Goal: Navigation & Orientation: Find specific page/section

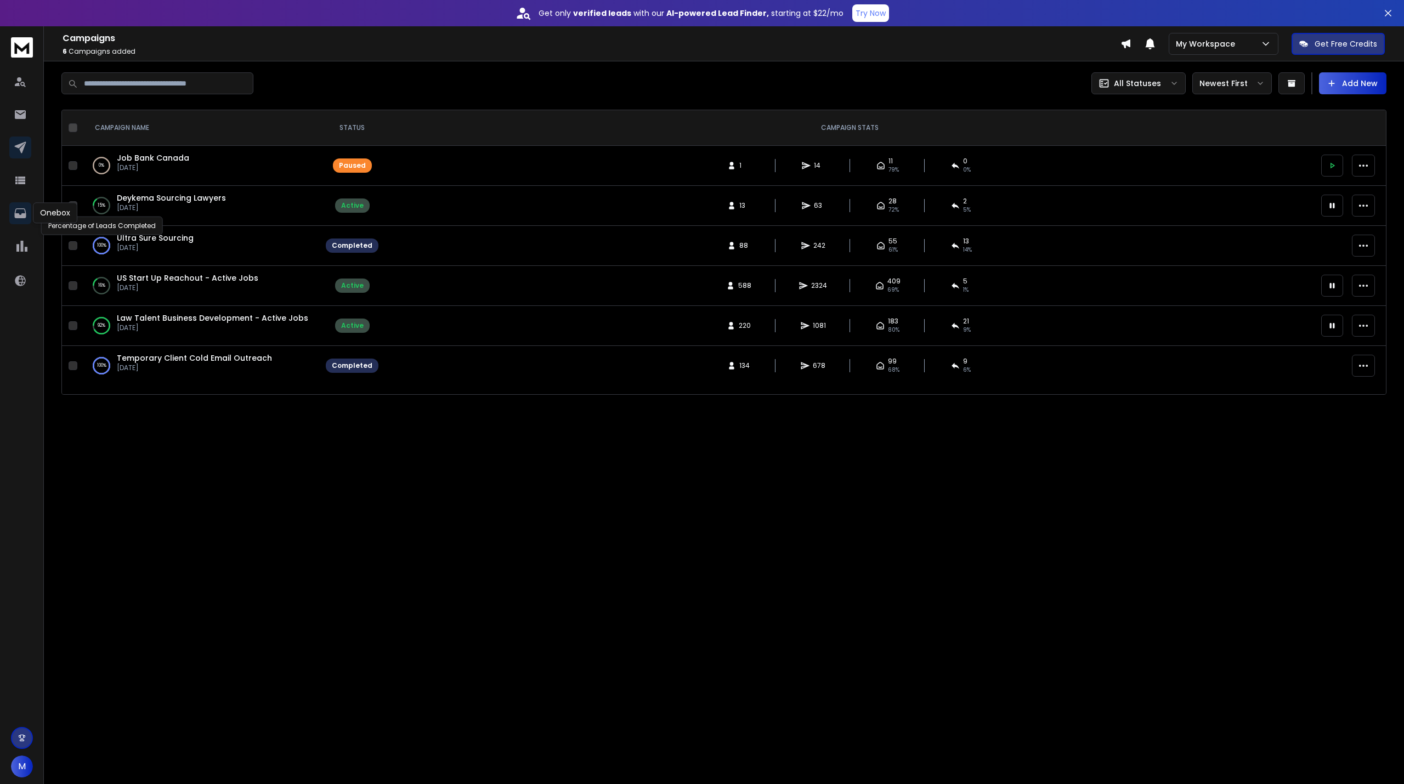
click at [18, 208] on icon at bounding box center [20, 213] width 12 height 10
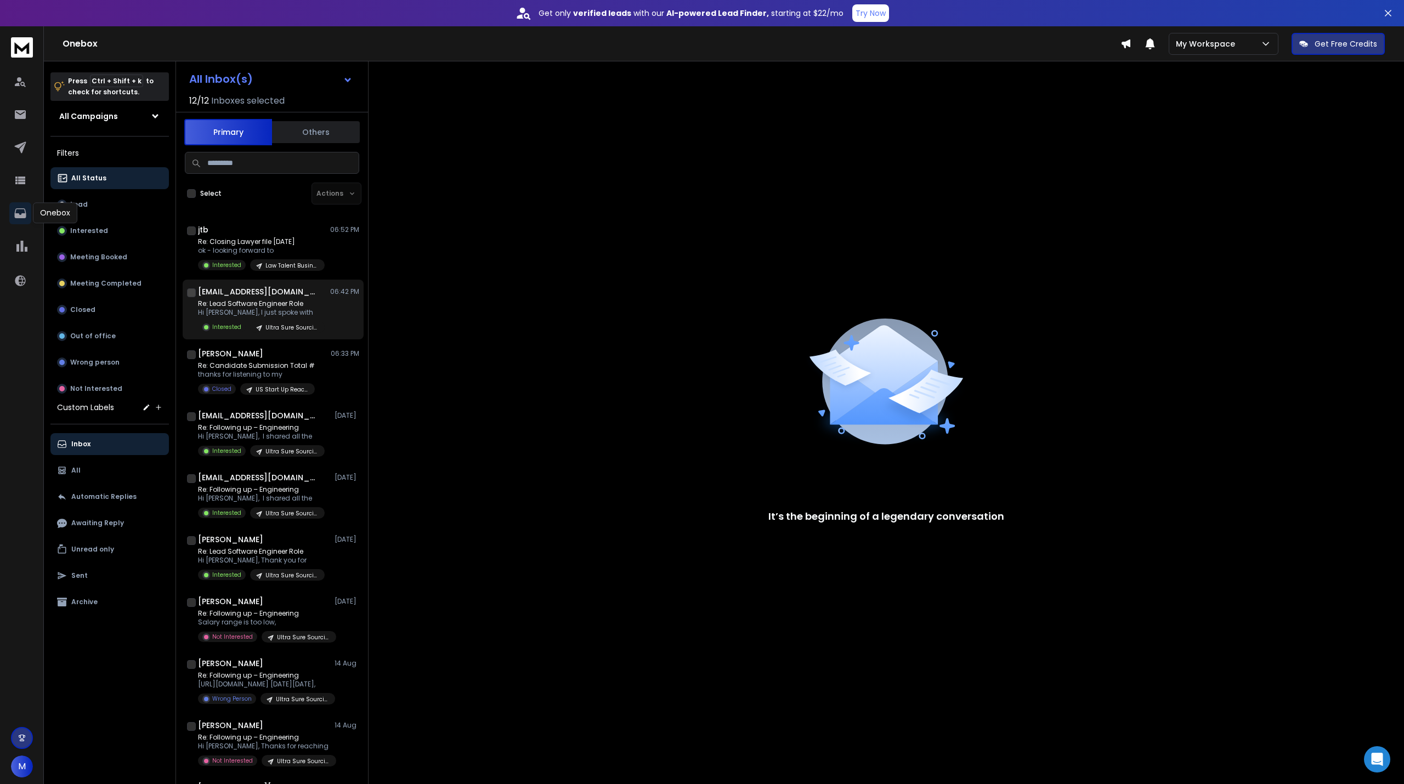
click at [275, 301] on p "Re: Lead Software Engineer Role" at bounding box center [261, 304] width 127 height 9
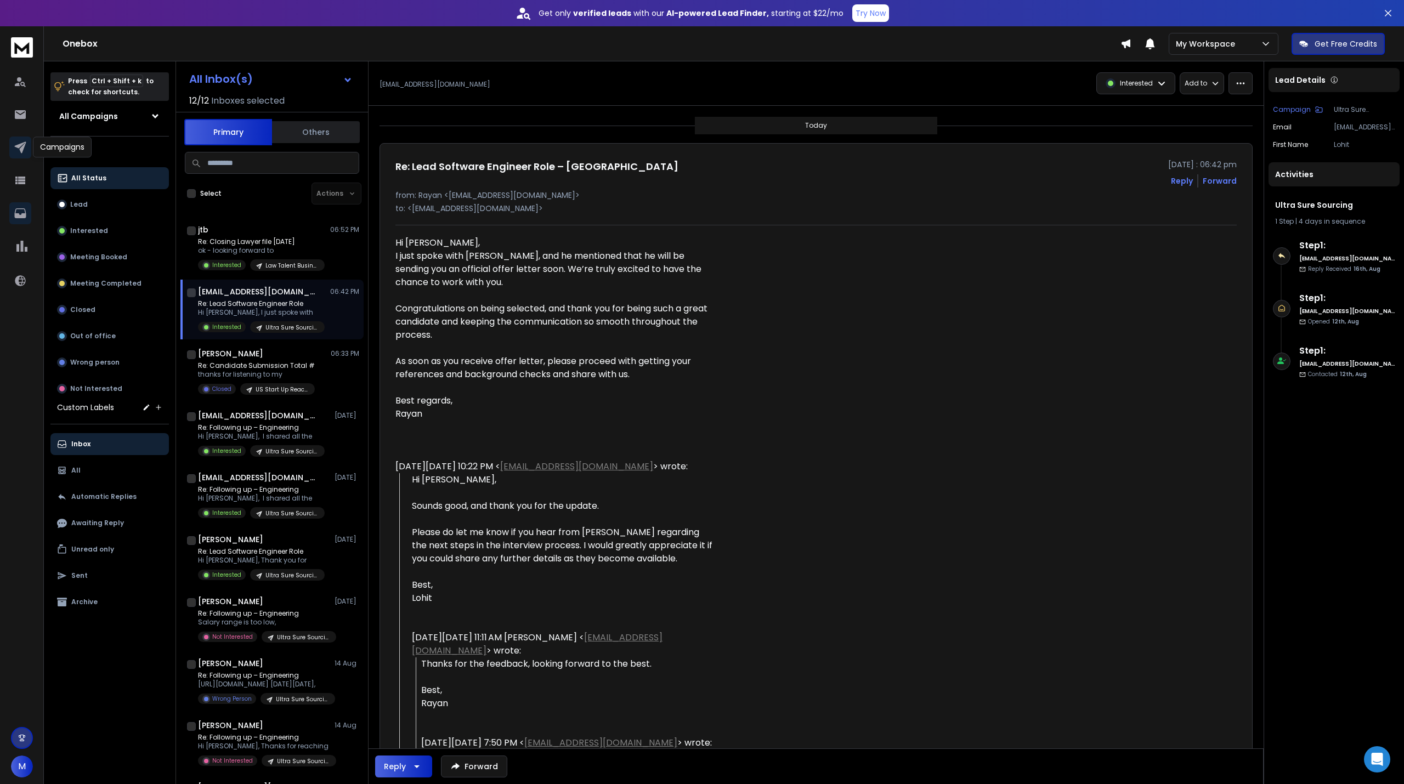
click at [22, 151] on icon at bounding box center [20, 147] width 13 height 13
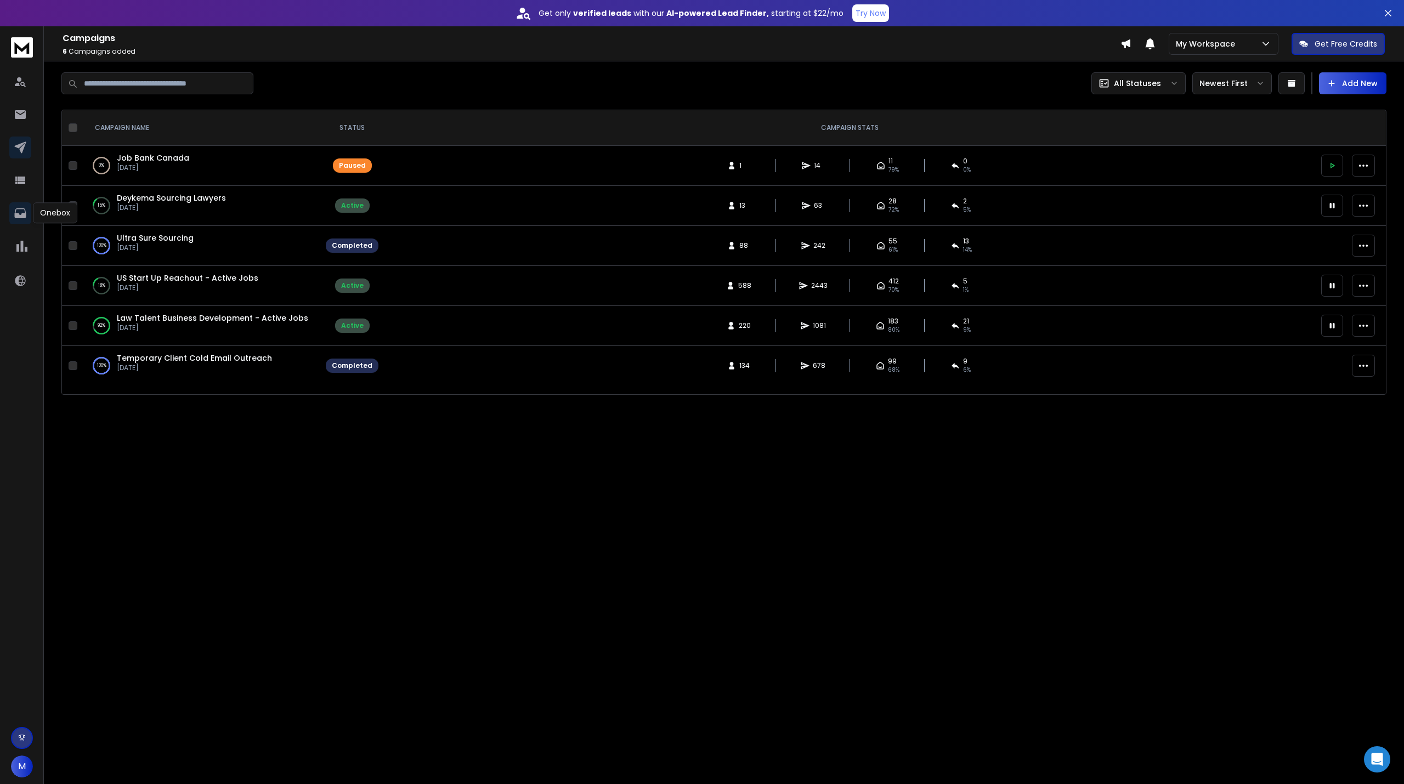
click at [25, 218] on icon at bounding box center [20, 213] width 13 height 13
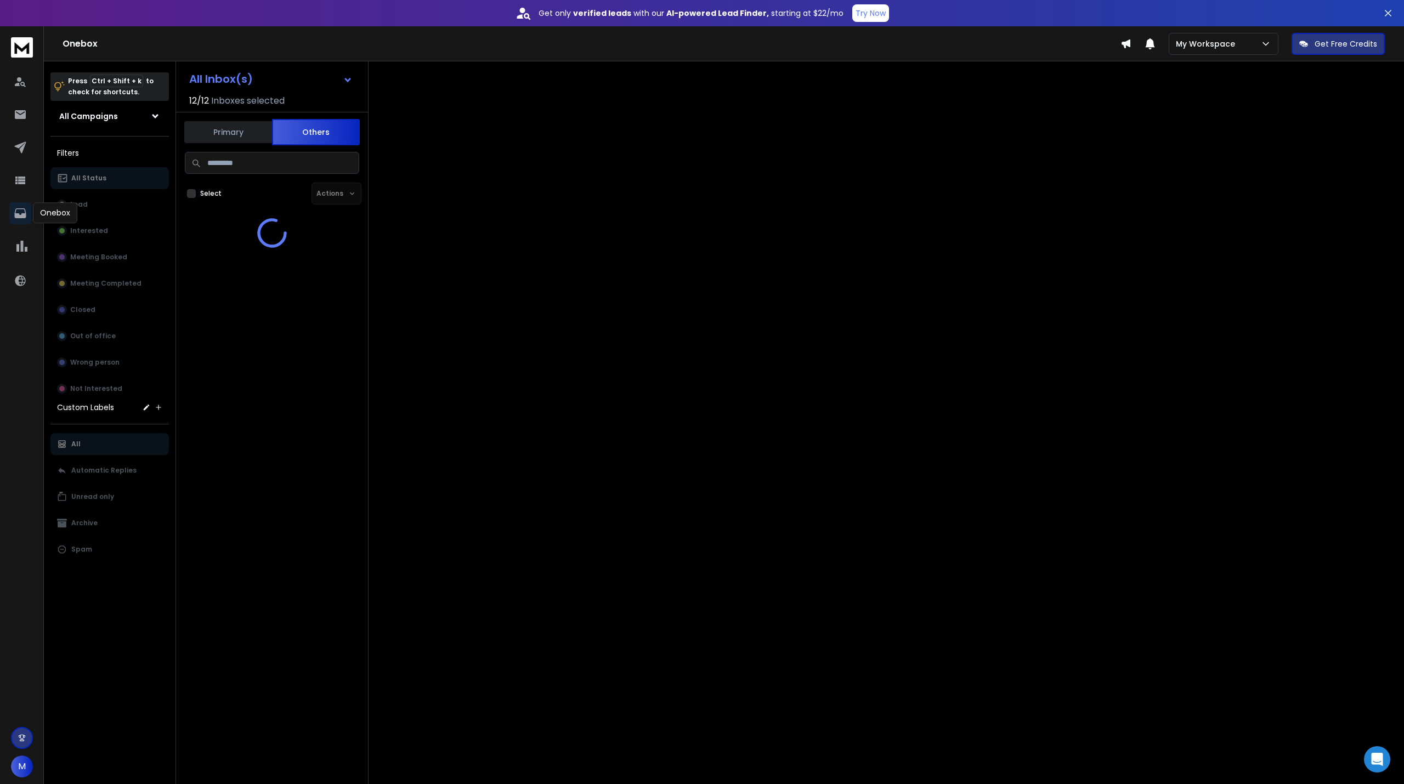
click at [304, 131] on button "Others" at bounding box center [316, 132] width 88 height 26
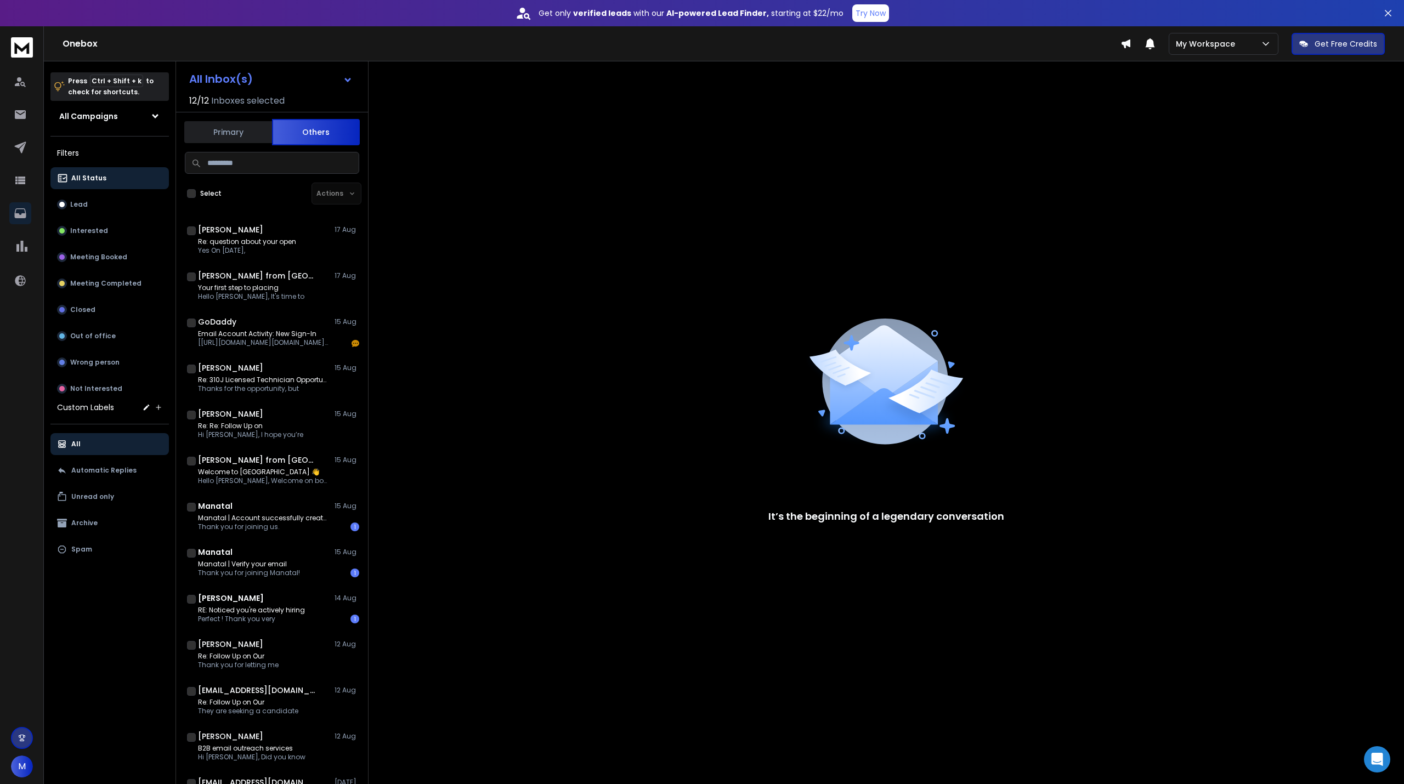
click at [224, 136] on button "Primary" at bounding box center [228, 132] width 88 height 24
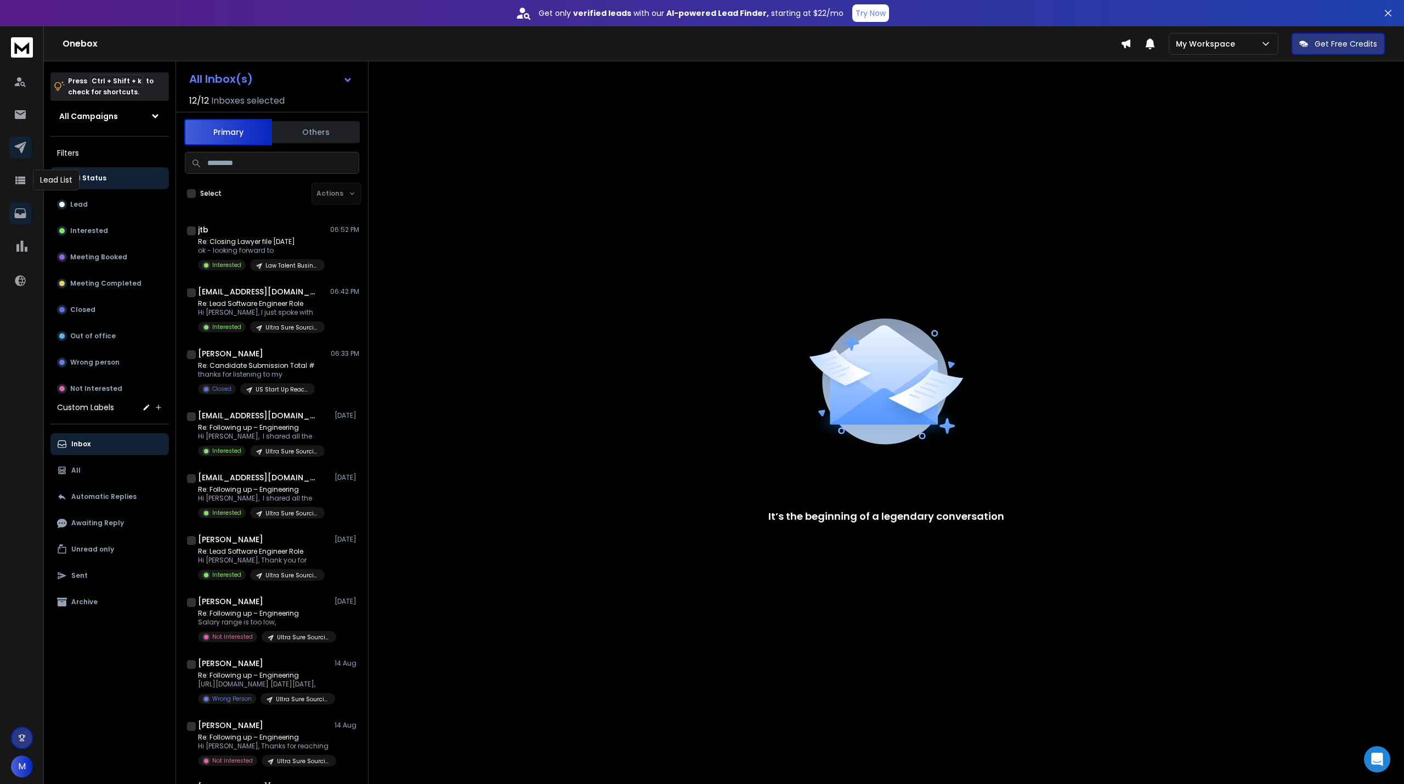
click at [22, 153] on icon at bounding box center [20, 147] width 13 height 13
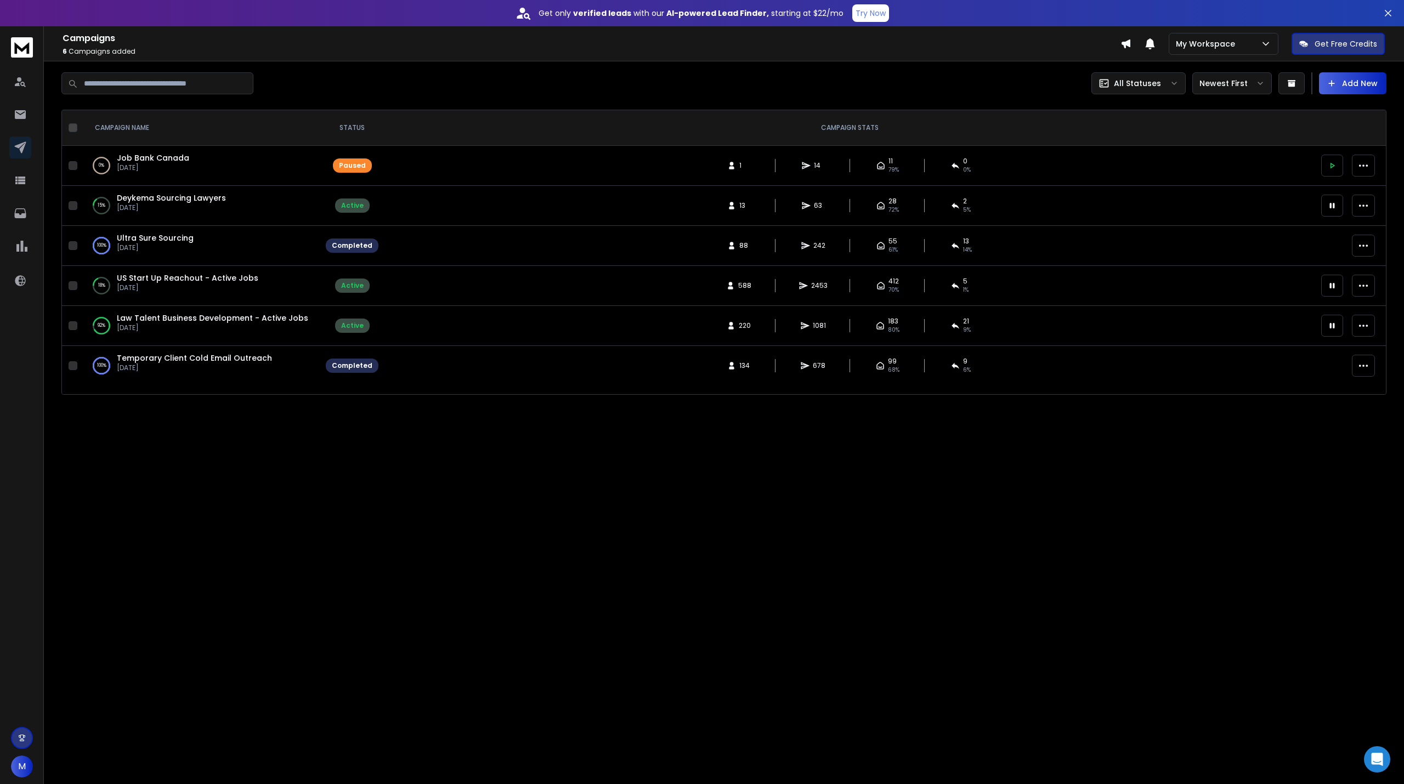
click at [217, 332] on p "[DATE]" at bounding box center [212, 328] width 191 height 9
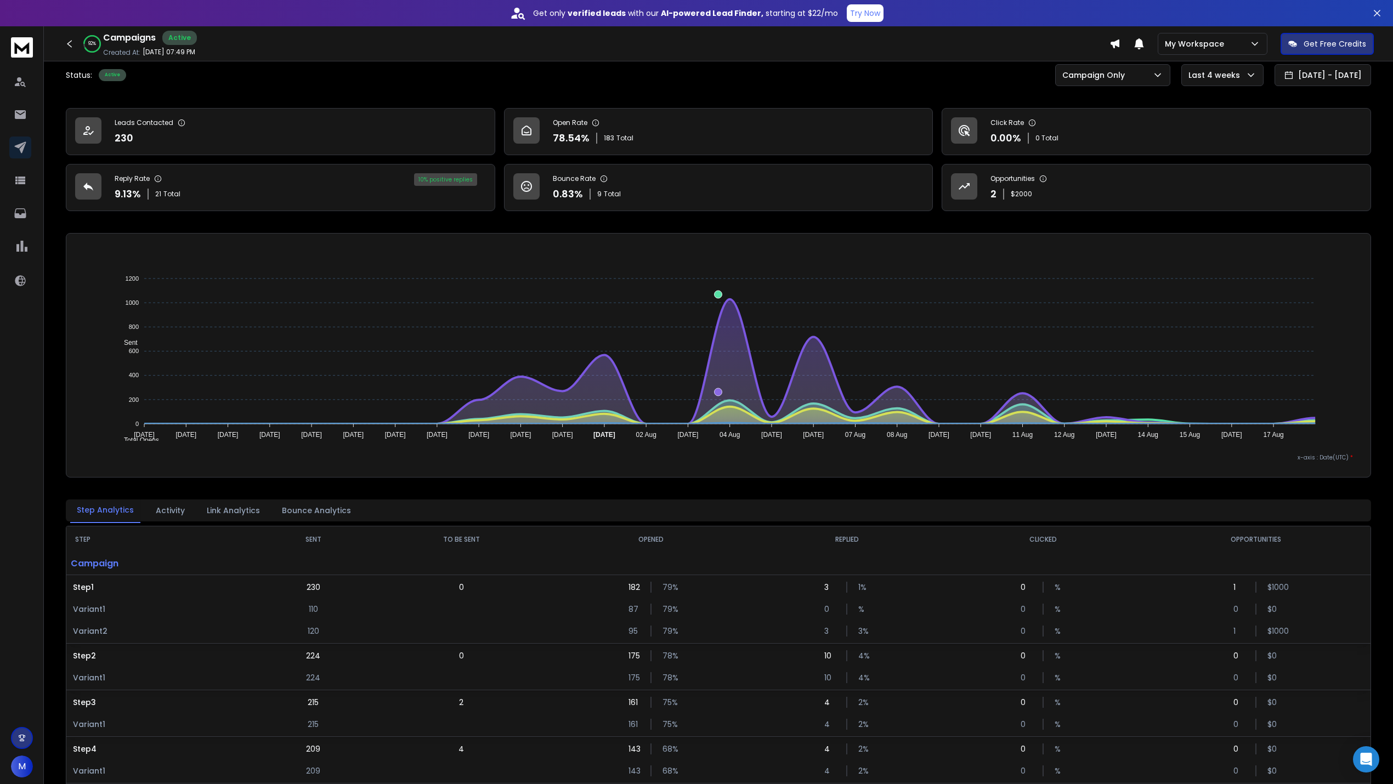
scroll to position [138, 0]
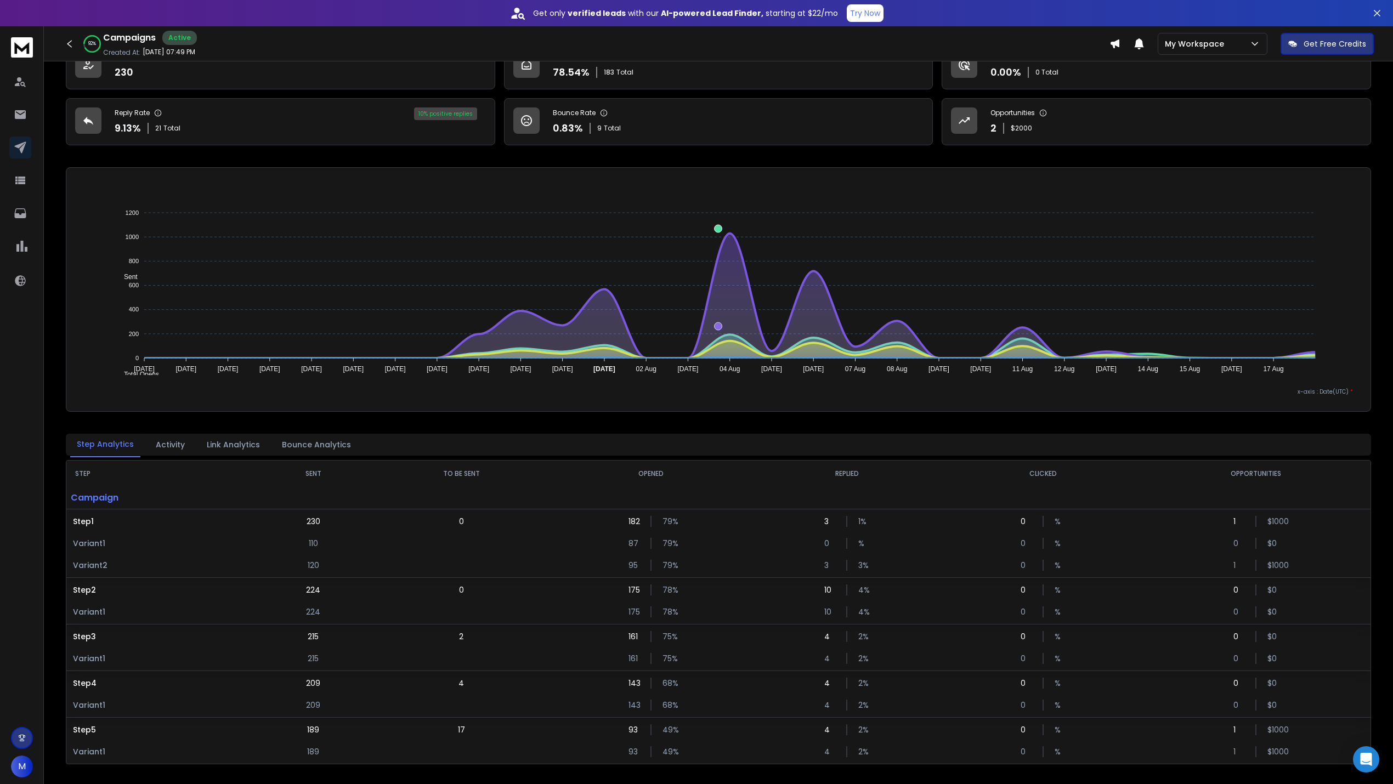
click at [161, 452] on button "Activity" at bounding box center [170, 445] width 42 height 24
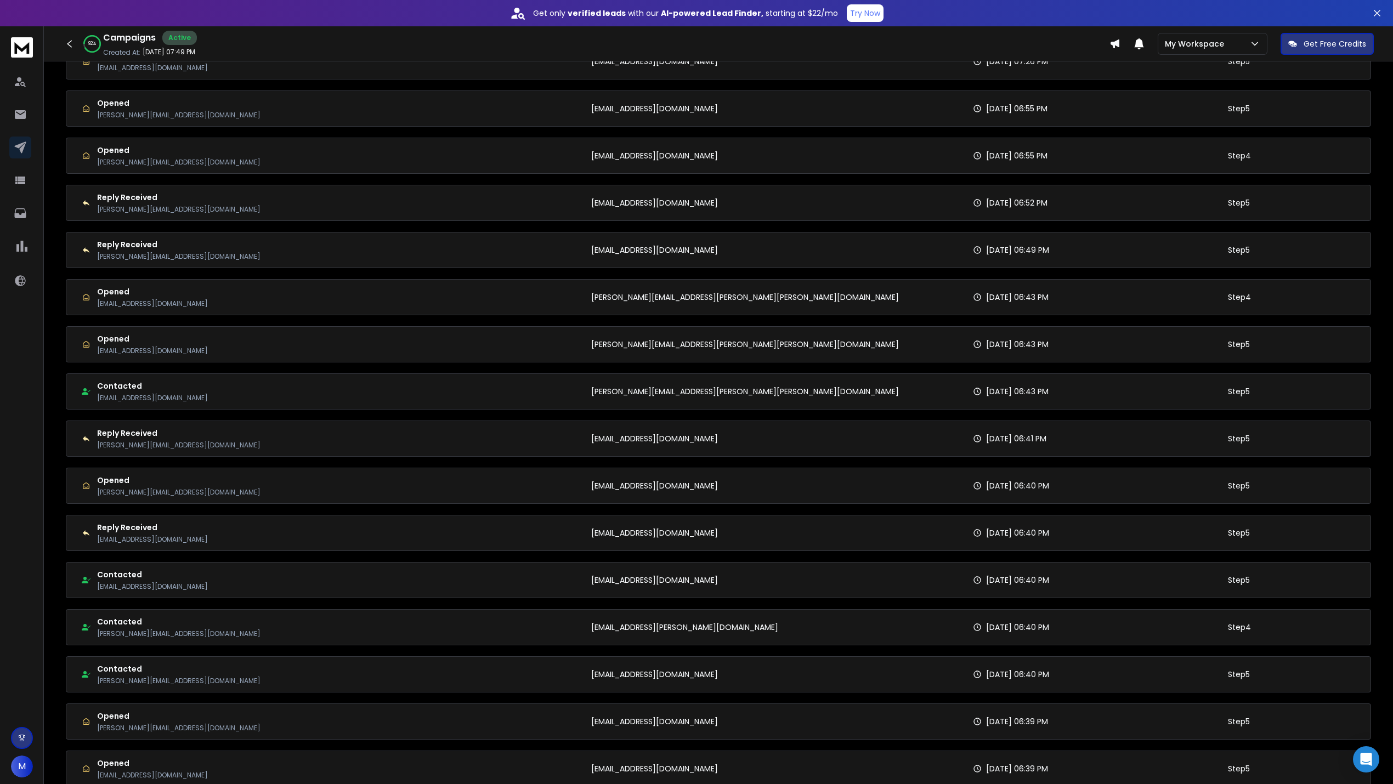
scroll to position [797, 0]
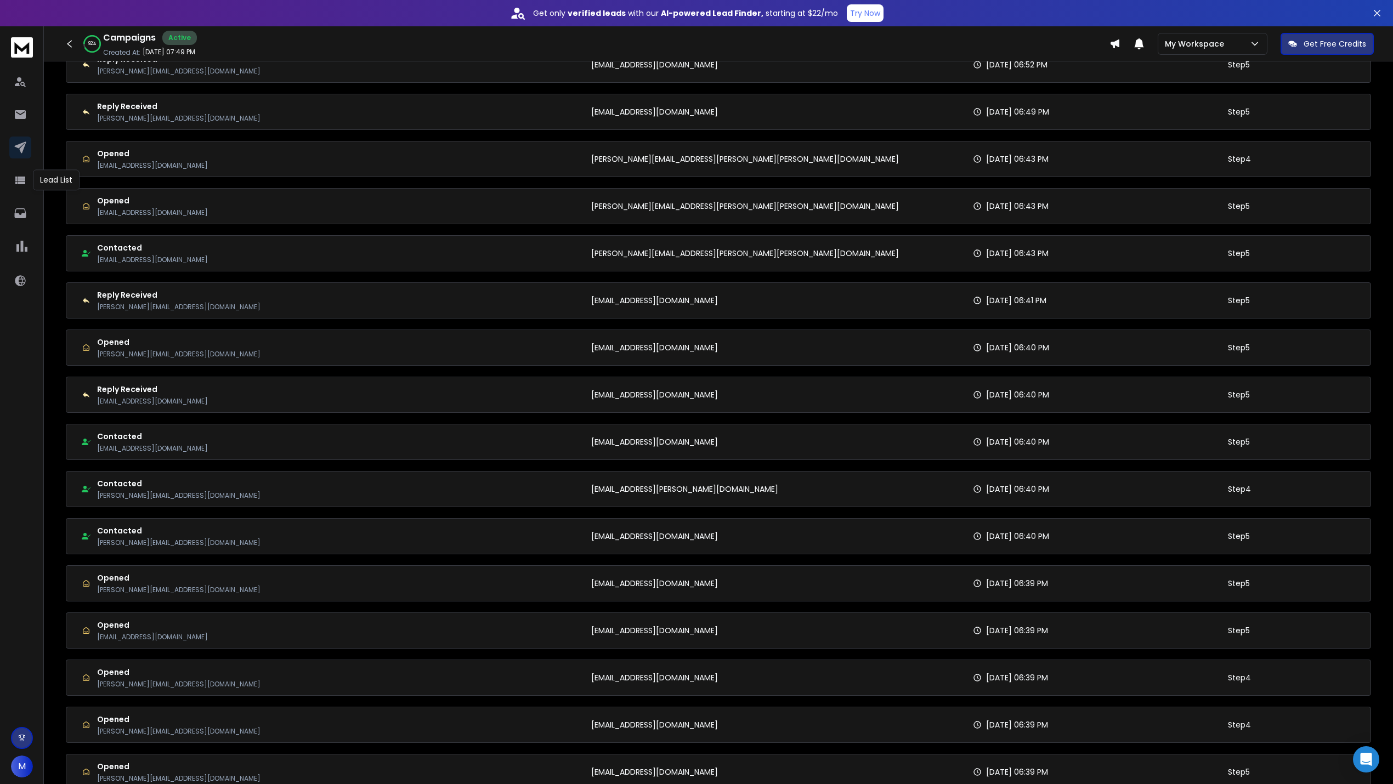
click at [18, 160] on div at bounding box center [21, 150] width 25 height 26
click at [19, 154] on link at bounding box center [20, 148] width 22 height 22
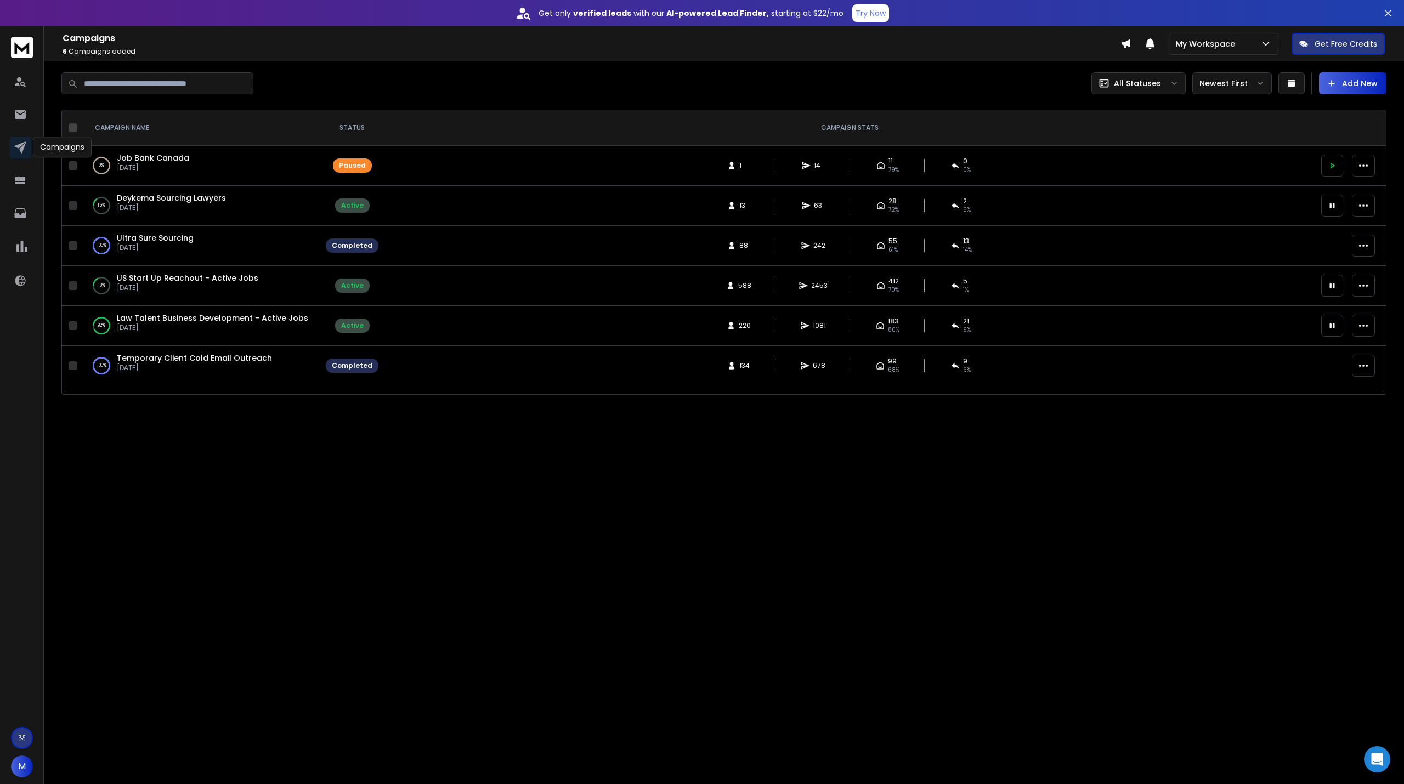
click at [16, 145] on icon at bounding box center [20, 148] width 12 height 12
